Goal: Task Accomplishment & Management: Manage account settings

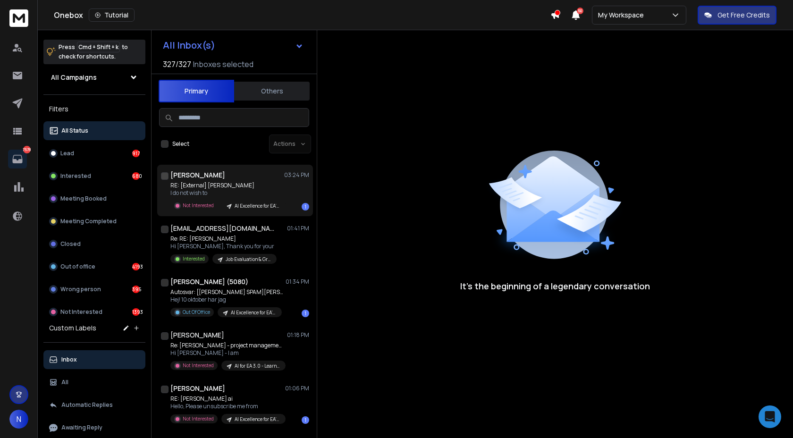
click at [226, 169] on div "Stefania ROVEJ 03:24 PM RE: [External] Stefania - ai I do not wish to Not Inter…" at bounding box center [235, 190] width 156 height 51
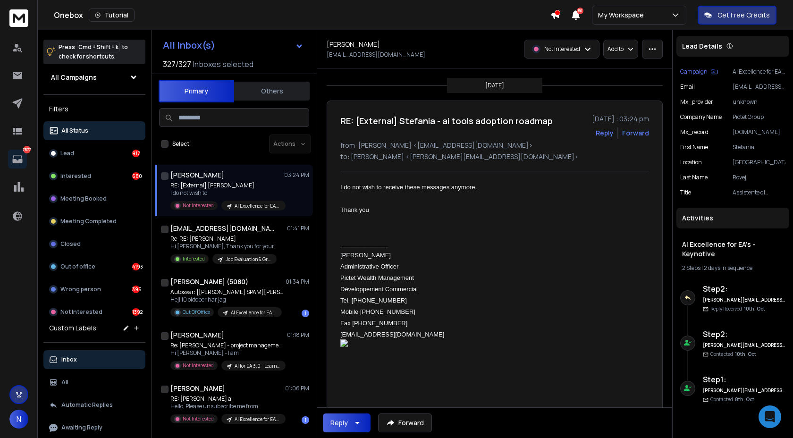
click at [657, 47] on button "button" at bounding box center [652, 49] width 21 height 19
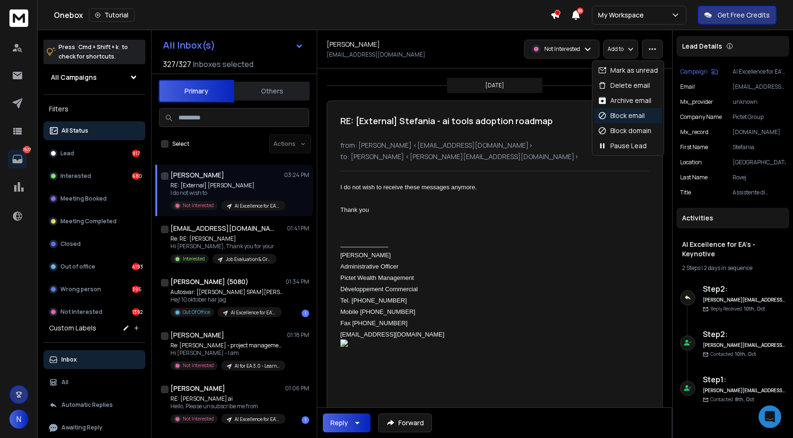
click at [620, 117] on div "Block email" at bounding box center [621, 115] width 47 height 9
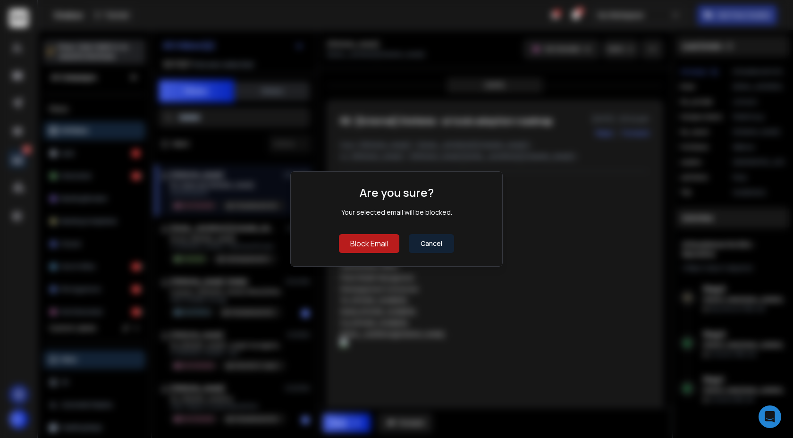
click at [383, 240] on button "Block Email" at bounding box center [369, 243] width 60 height 19
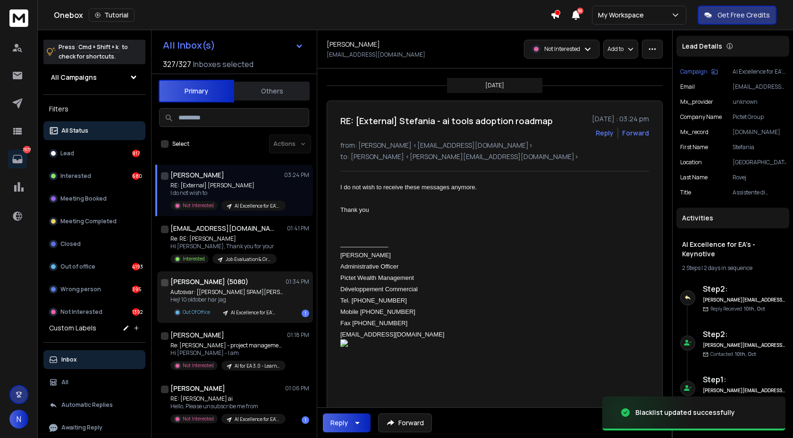
scroll to position [51, 0]
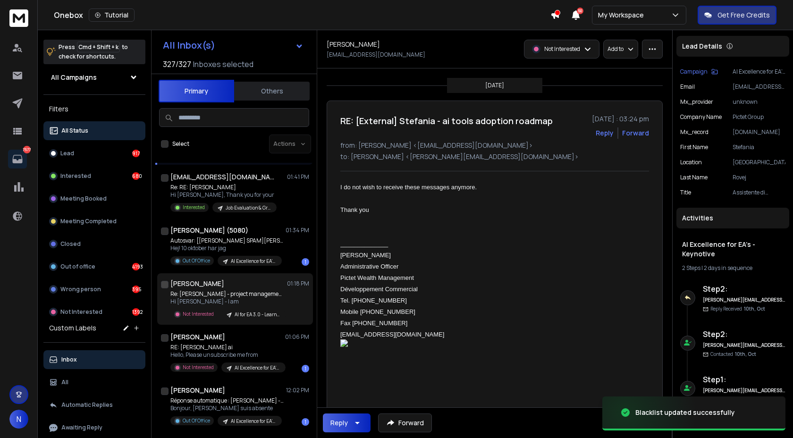
click at [215, 288] on div "Carol Wisner 01:18 PM" at bounding box center [239, 283] width 139 height 9
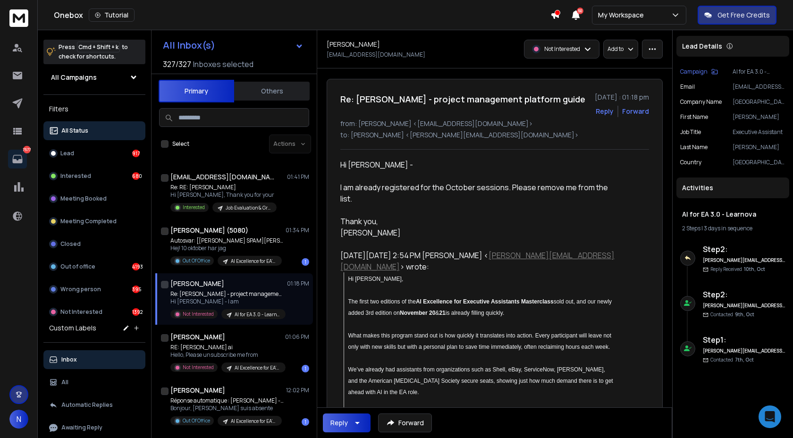
scroll to position [0, 0]
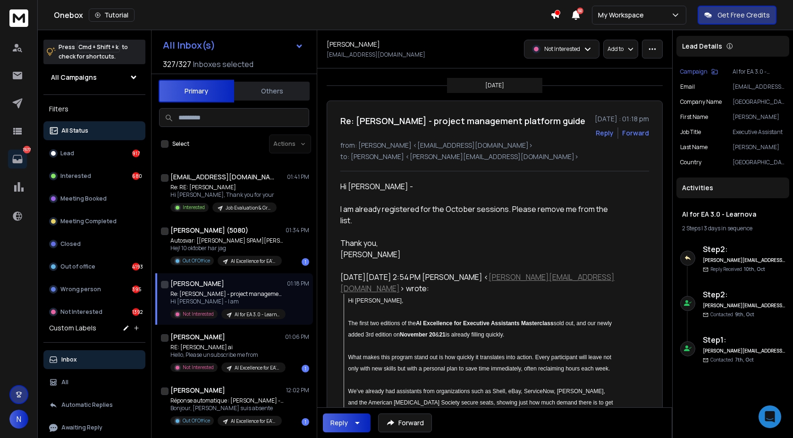
click at [560, 51] on p "Not Interested" at bounding box center [562, 49] width 36 height 8
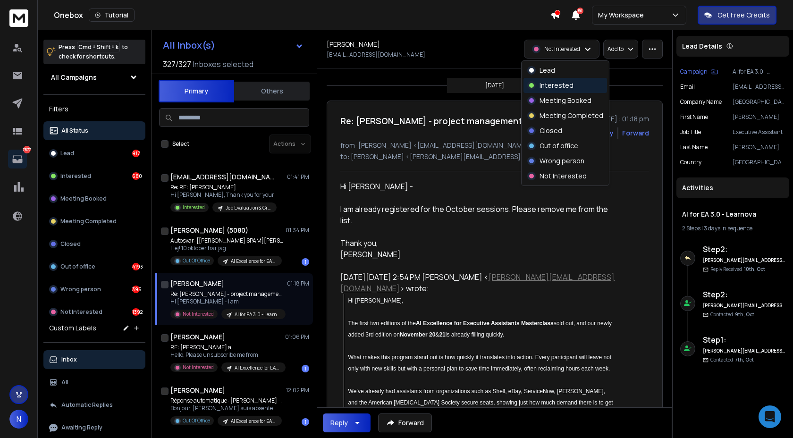
click at [558, 85] on p "Interested" at bounding box center [557, 85] width 34 height 9
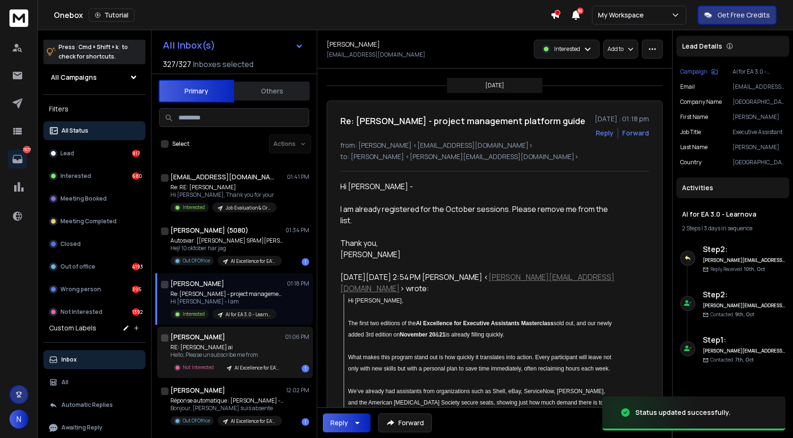
click at [214, 355] on p "Hello, Please unsubscribe me from" at bounding box center [226, 355] width 113 height 8
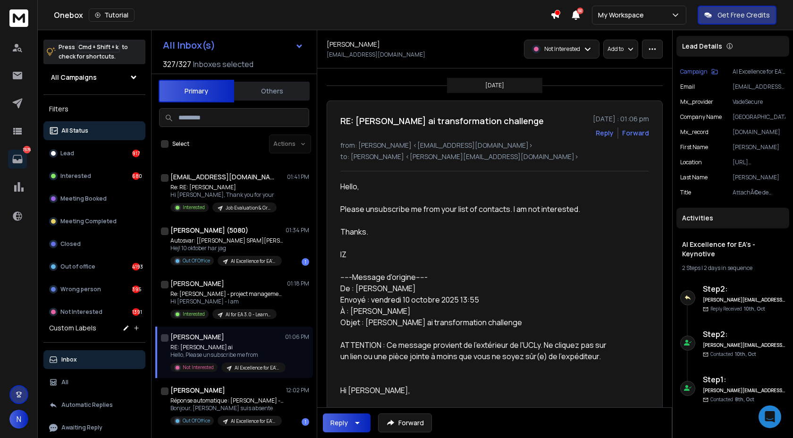
click at [659, 53] on button "button" at bounding box center [652, 49] width 21 height 19
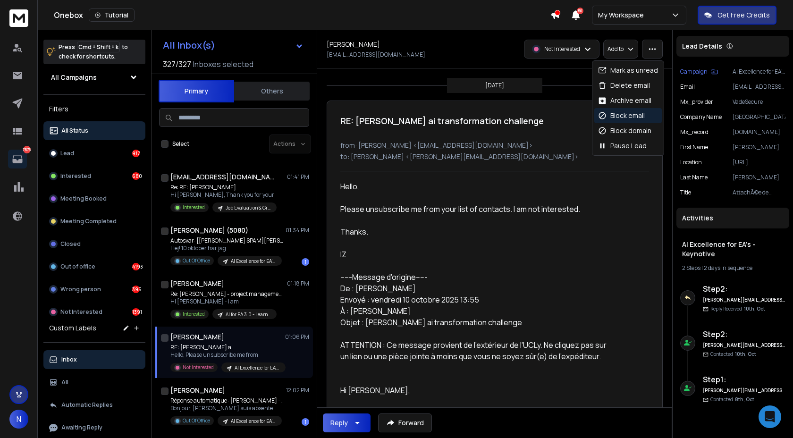
click at [611, 115] on div "Block email" at bounding box center [621, 115] width 47 height 9
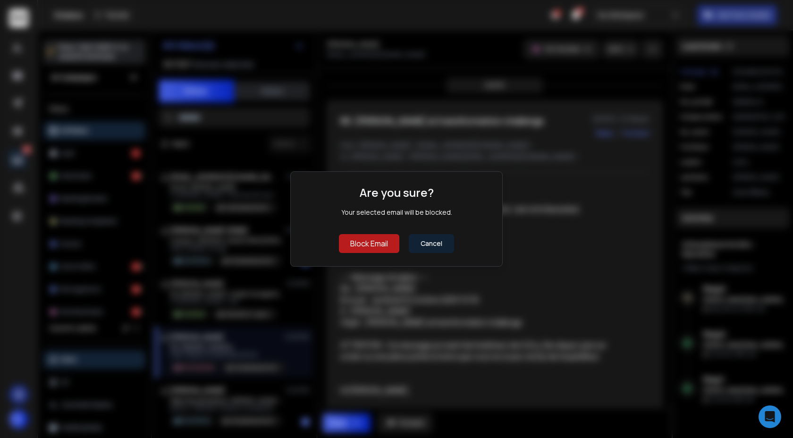
click at [375, 245] on button "Block Email" at bounding box center [369, 243] width 60 height 19
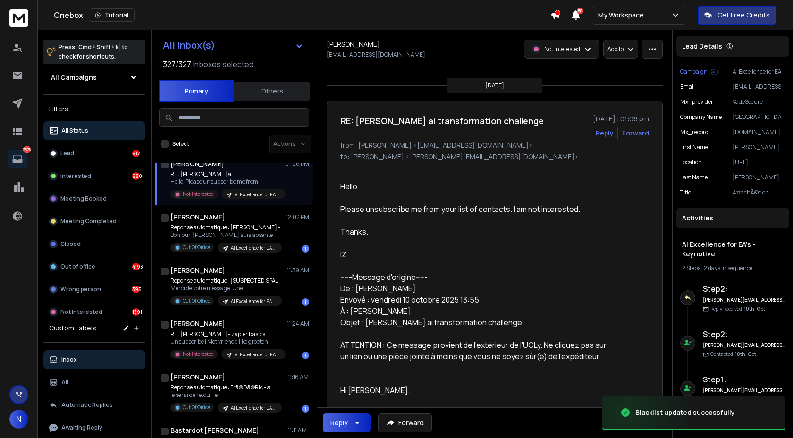
scroll to position [232, 0]
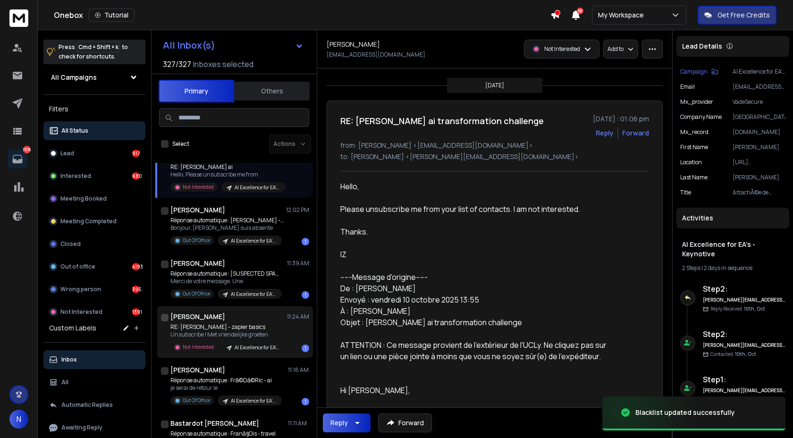
click at [249, 324] on p "RE: [PERSON_NAME] - zapier basics" at bounding box center [226, 327] width 113 height 8
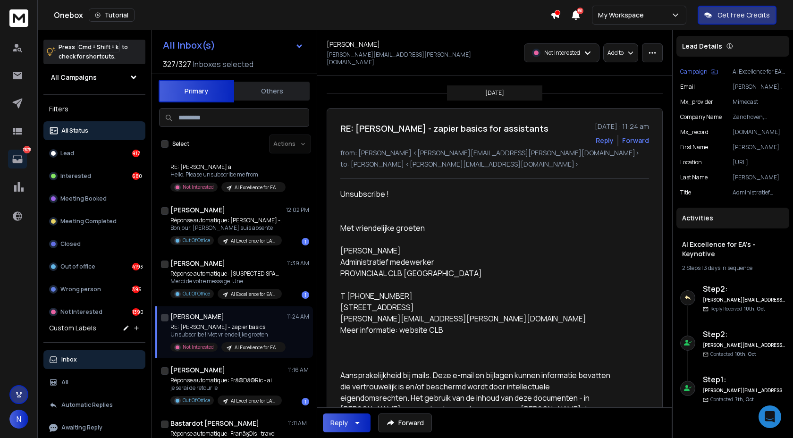
click at [652, 51] on icon "button" at bounding box center [652, 53] width 8 height 8
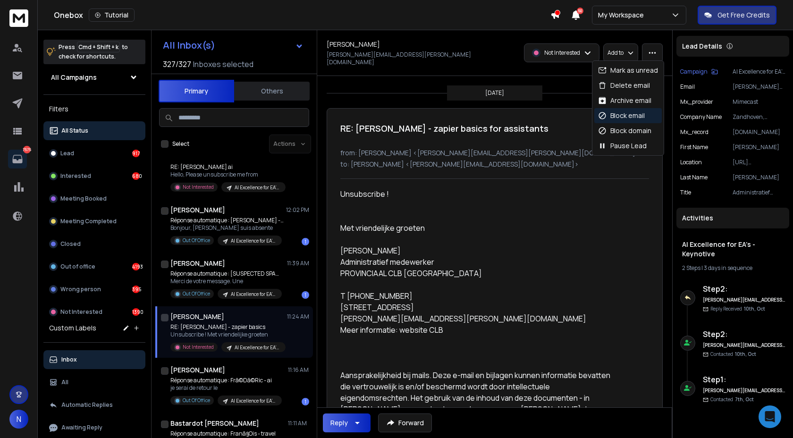
click at [621, 116] on div "Block email" at bounding box center [621, 115] width 47 height 9
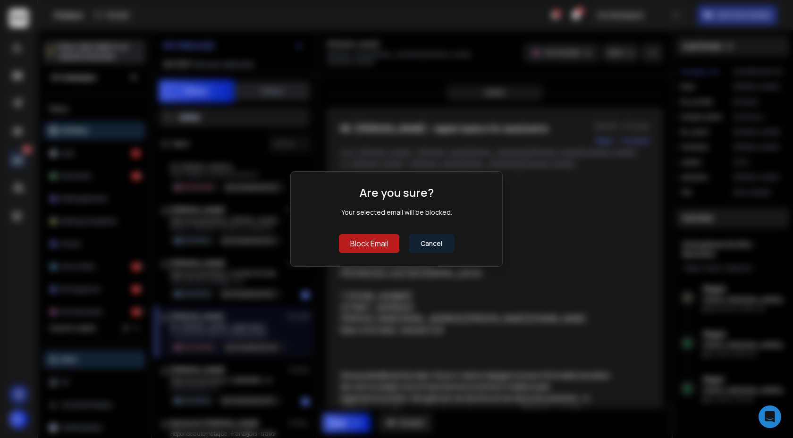
click at [382, 243] on button "Block Email" at bounding box center [369, 243] width 60 height 19
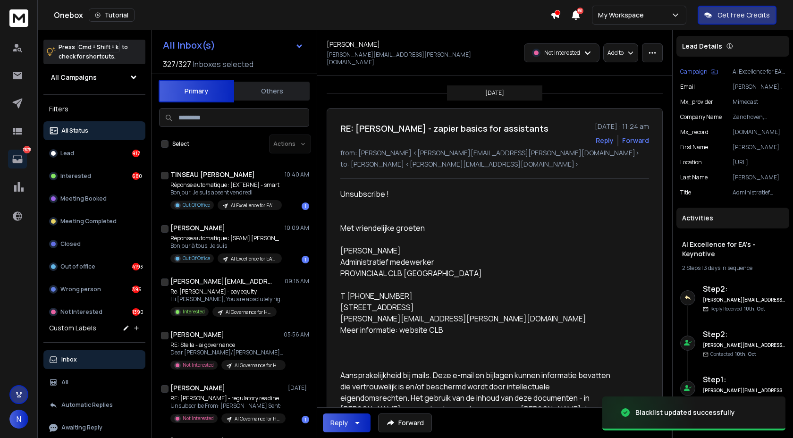
scroll to position [565, 0]
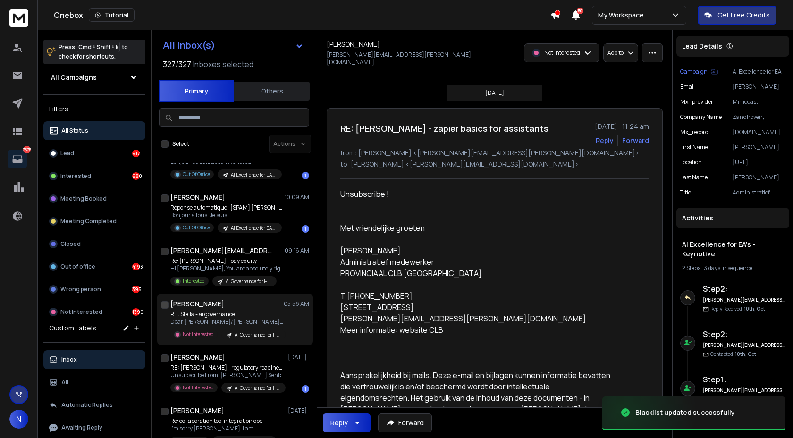
click at [267, 307] on div "Stella Forsberg 05:56 AM" at bounding box center [239, 303] width 139 height 9
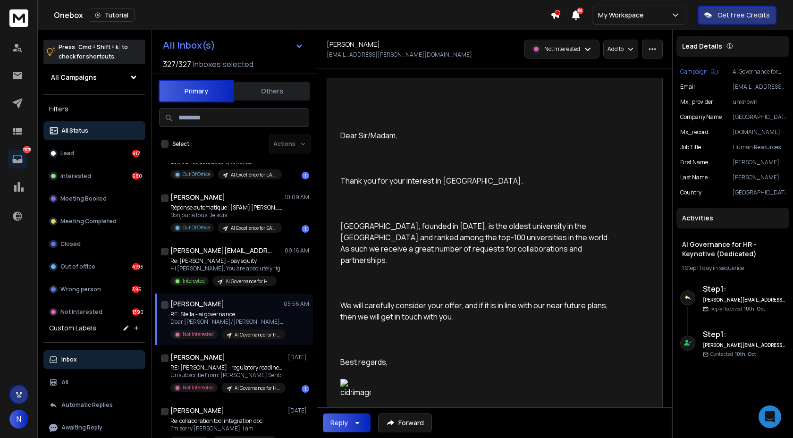
scroll to position [606, 0]
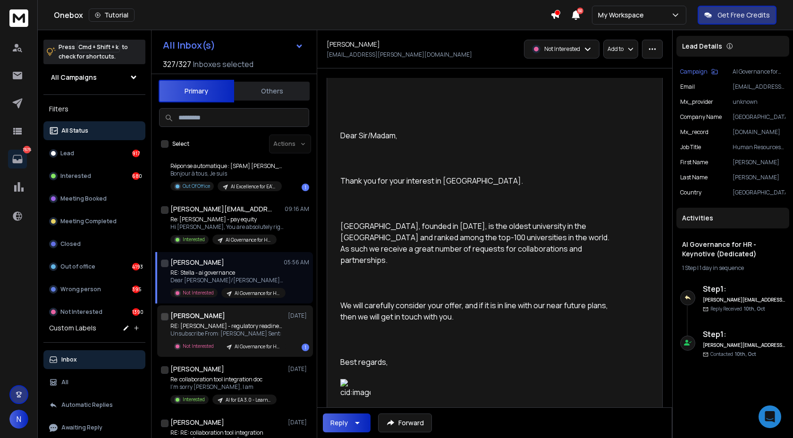
click at [209, 334] on p "Unsubscribe From: [PERSON_NAME] Sent:" at bounding box center [226, 334] width 113 height 8
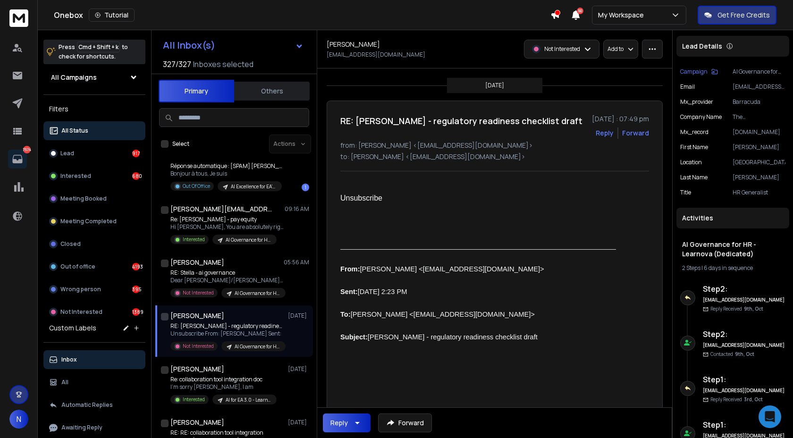
click at [658, 54] on button "button" at bounding box center [652, 49] width 21 height 19
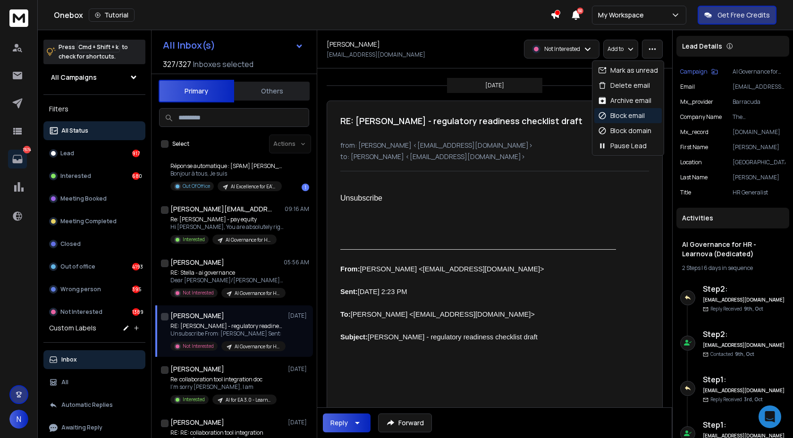
click at [617, 119] on div "Block email" at bounding box center [621, 115] width 47 height 9
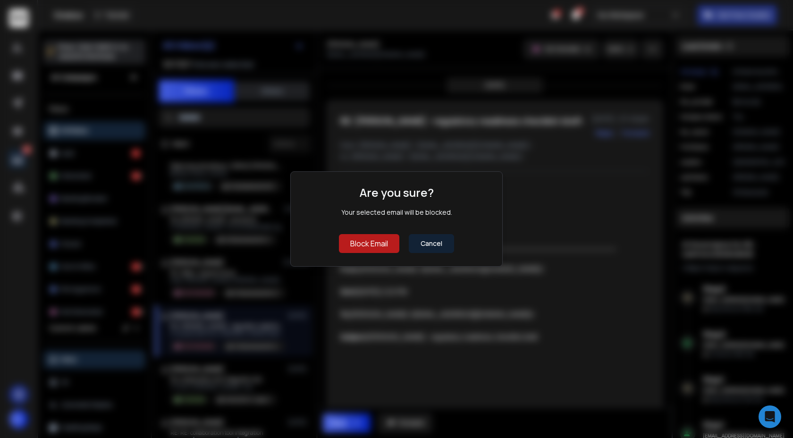
click at [385, 243] on button "Block Email" at bounding box center [369, 243] width 60 height 19
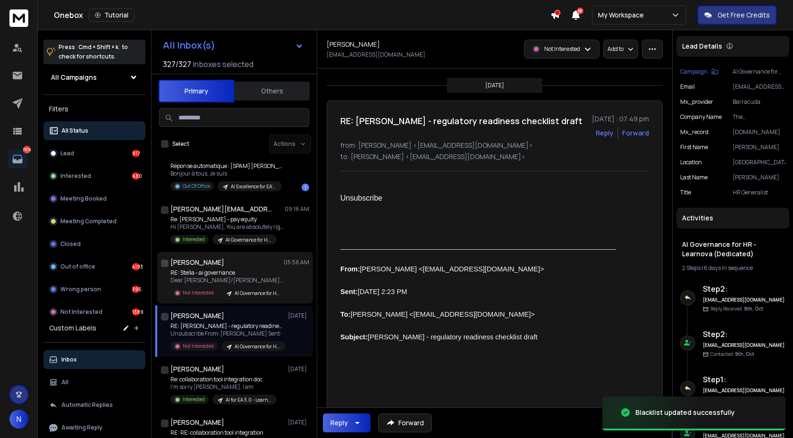
click at [229, 278] on p "Dear [PERSON_NAME]/[PERSON_NAME], Thank you for" at bounding box center [226, 281] width 113 height 8
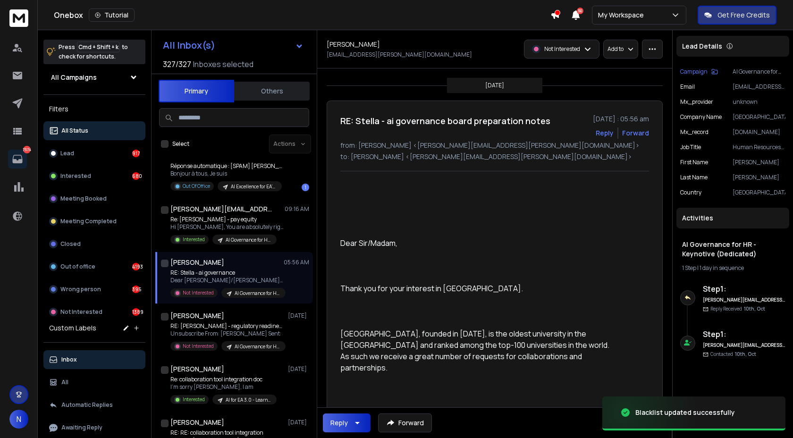
click at [654, 47] on icon "button" at bounding box center [652, 49] width 8 height 8
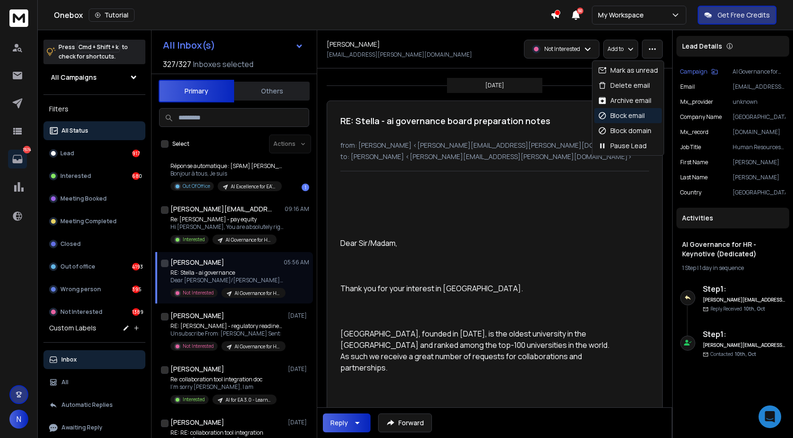
click at [608, 116] on div "Block email" at bounding box center [621, 115] width 47 height 9
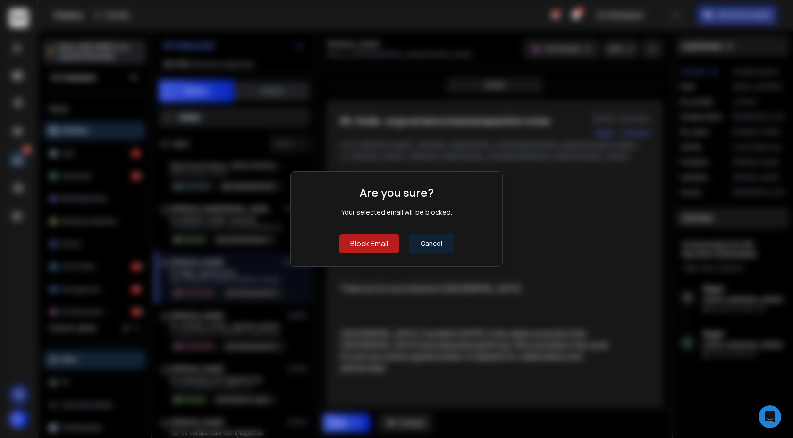
click at [366, 245] on button "Block Email" at bounding box center [369, 243] width 60 height 19
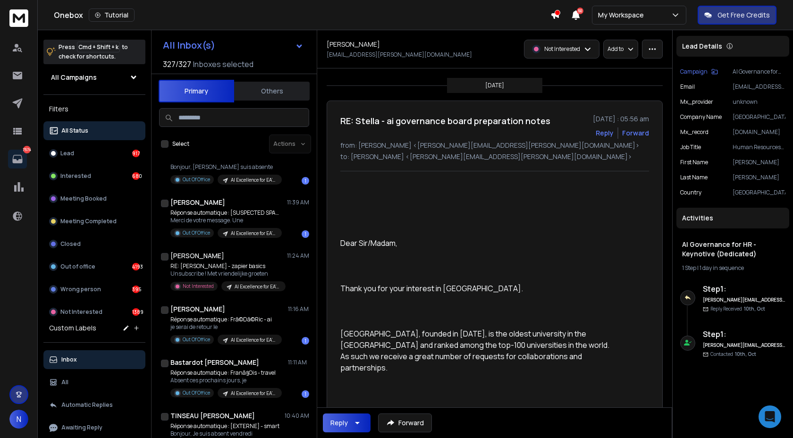
scroll to position [0, 0]
